Goal: Navigation & Orientation: Find specific page/section

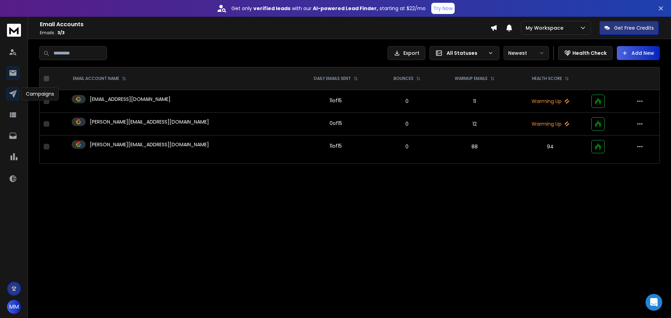
click at [9, 91] on icon at bounding box center [13, 94] width 8 height 8
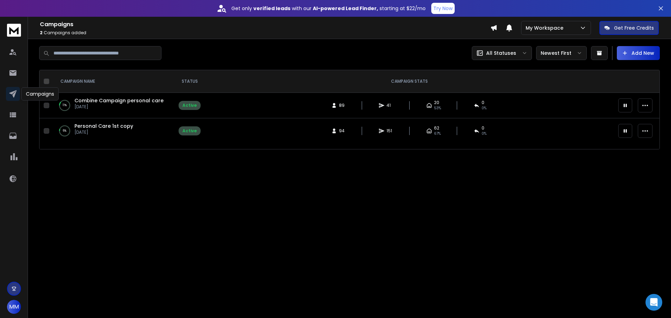
click at [10, 93] on icon at bounding box center [13, 94] width 8 height 8
click at [13, 71] on icon at bounding box center [12, 73] width 7 height 6
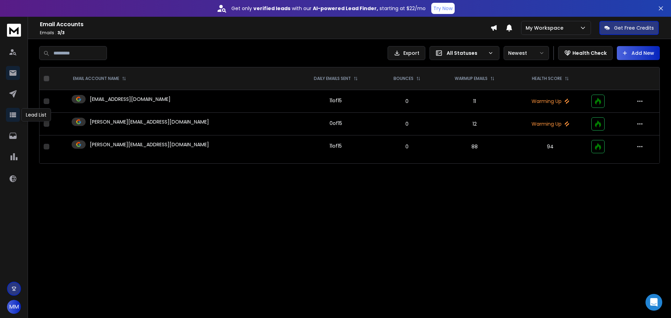
click at [15, 115] on icon at bounding box center [13, 115] width 6 height 5
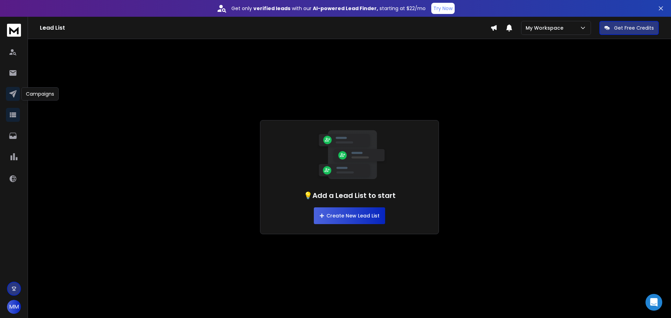
click at [12, 97] on icon at bounding box center [13, 94] width 8 height 8
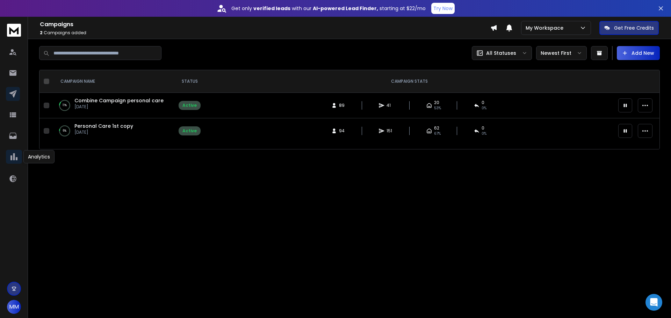
click at [15, 157] on icon at bounding box center [14, 157] width 10 height 10
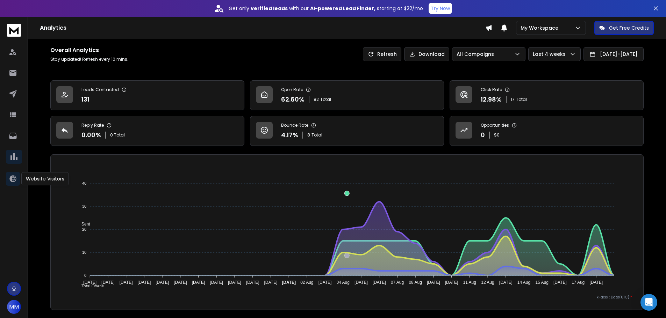
click at [20, 177] on link at bounding box center [13, 179] width 14 height 14
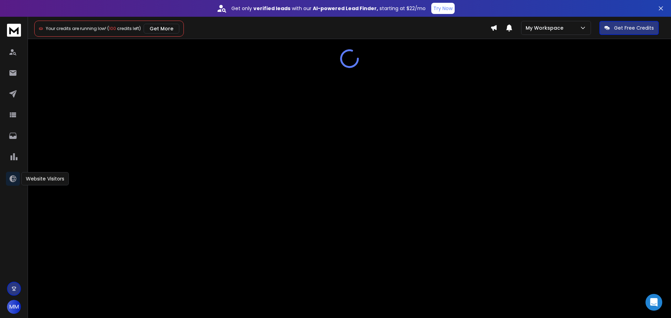
click at [17, 177] on link at bounding box center [13, 179] width 14 height 14
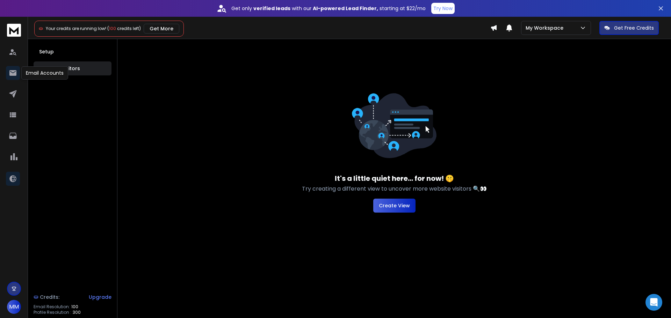
click at [13, 76] on icon at bounding box center [13, 73] width 8 height 8
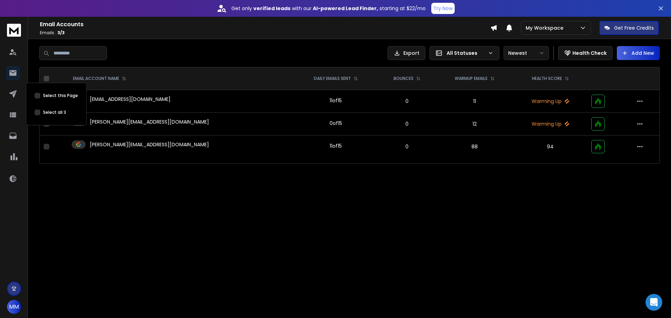
click at [45, 78] on button "Select this Page" at bounding box center [47, 79] width 6 height 6
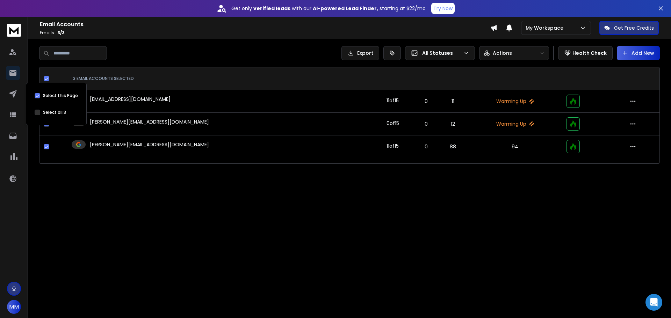
click at [45, 78] on button "Select this Page" at bounding box center [47, 79] width 6 height 6
